Goal: Task Accomplishment & Management: Manage account settings

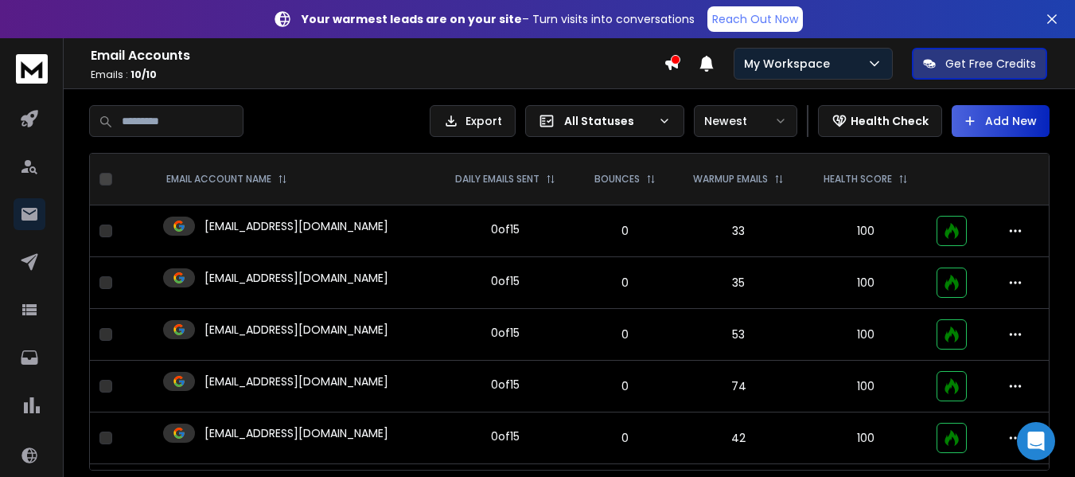
click at [803, 60] on p "My Workspace" at bounding box center [790, 64] width 92 height 16
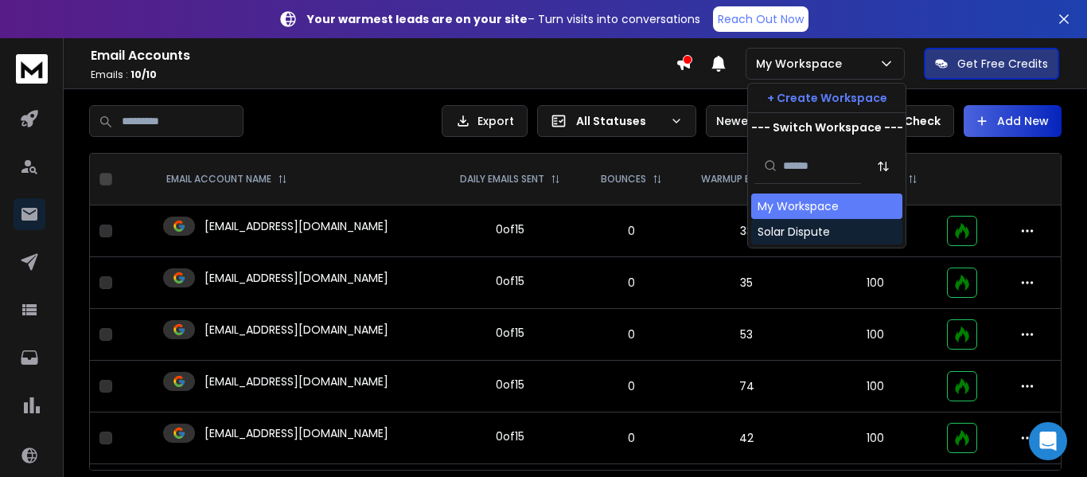
click at [792, 225] on div "Solar Dispute" at bounding box center [794, 232] width 72 height 16
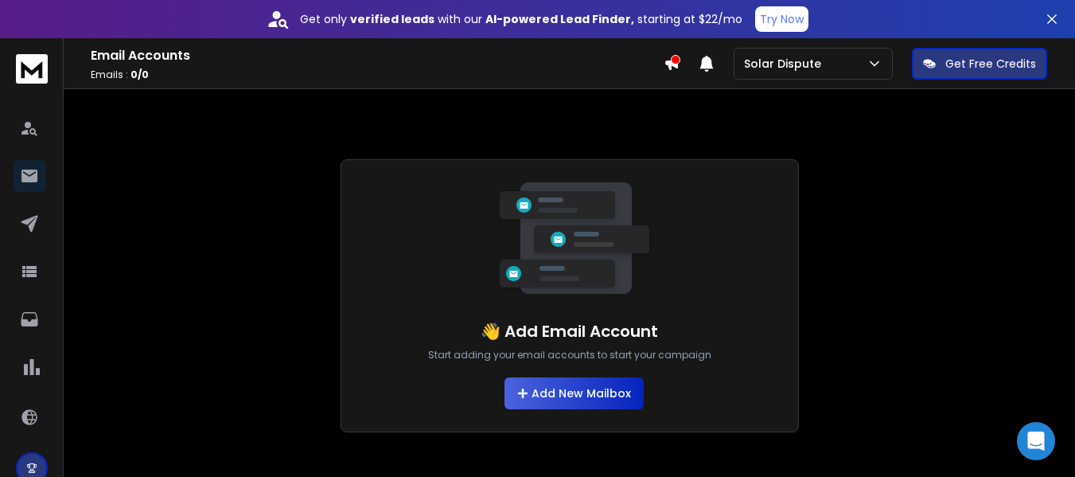
click at [587, 386] on button "Add New Mailbox" at bounding box center [574, 393] width 139 height 32
